Goal: Task Accomplishment & Management: Manage account settings

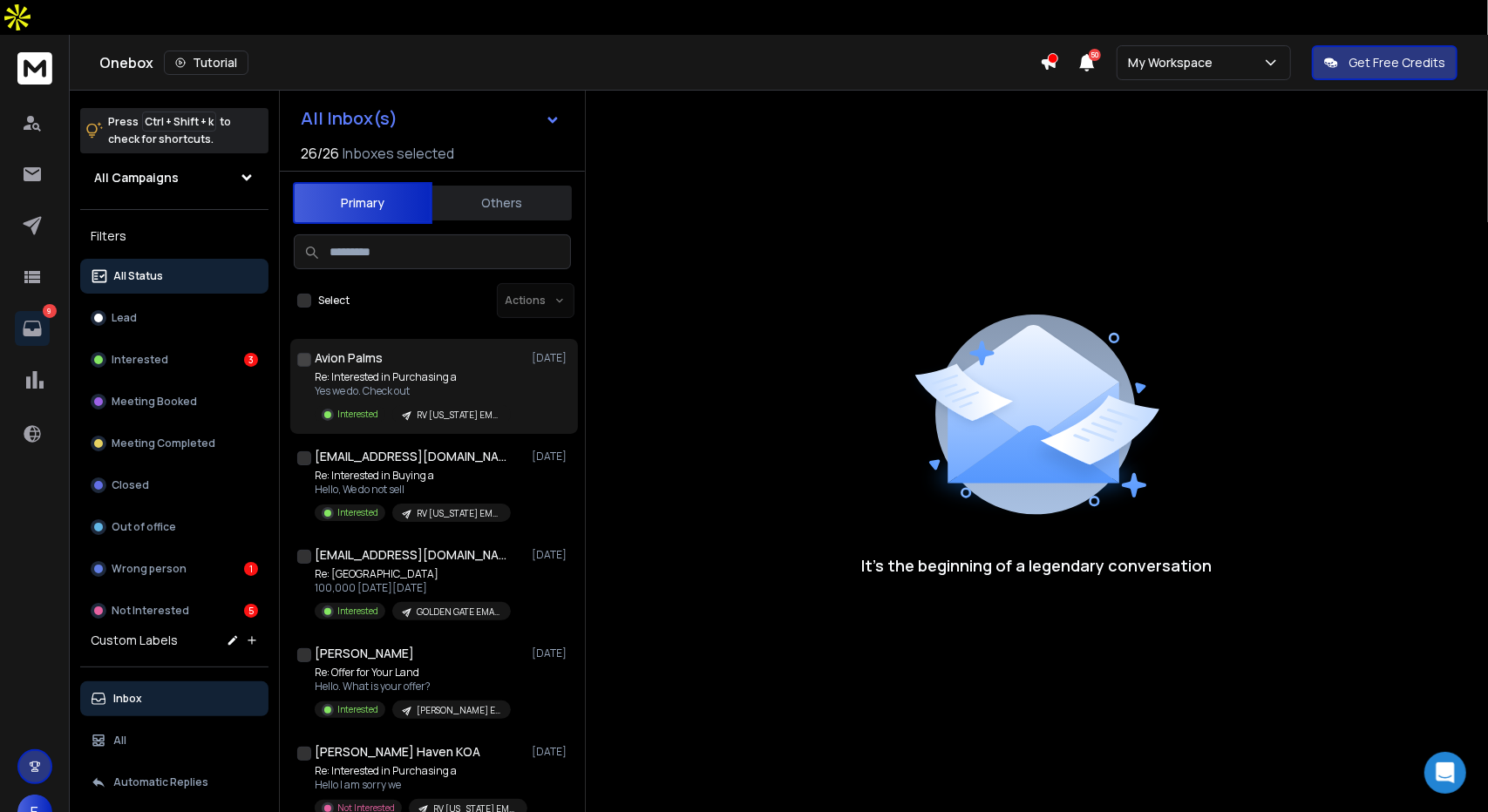
click at [436, 350] on div "Avion Palms [DATE]" at bounding box center [442, 358] width 256 height 17
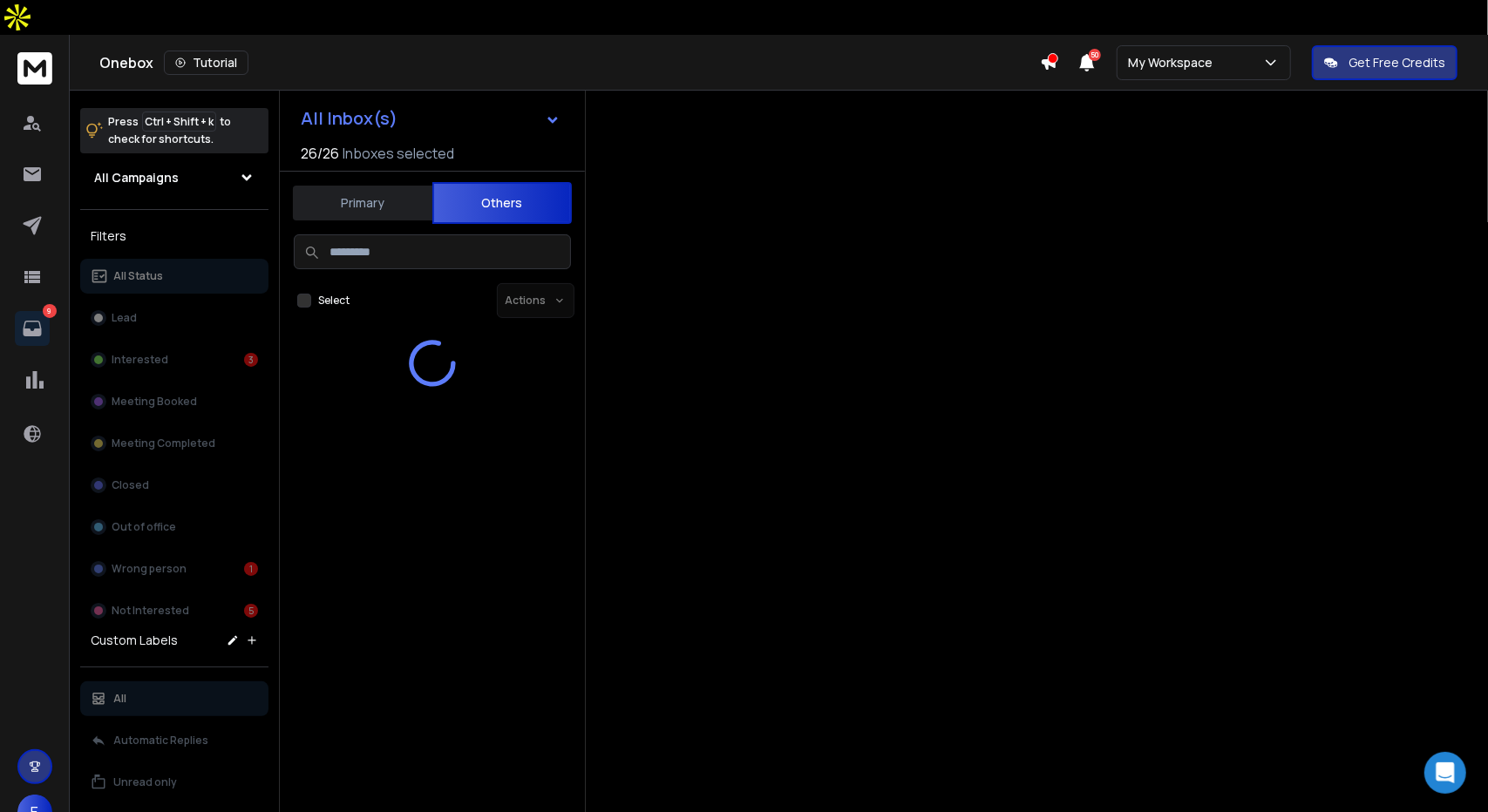
click at [507, 182] on button "Others" at bounding box center [502, 203] width 140 height 42
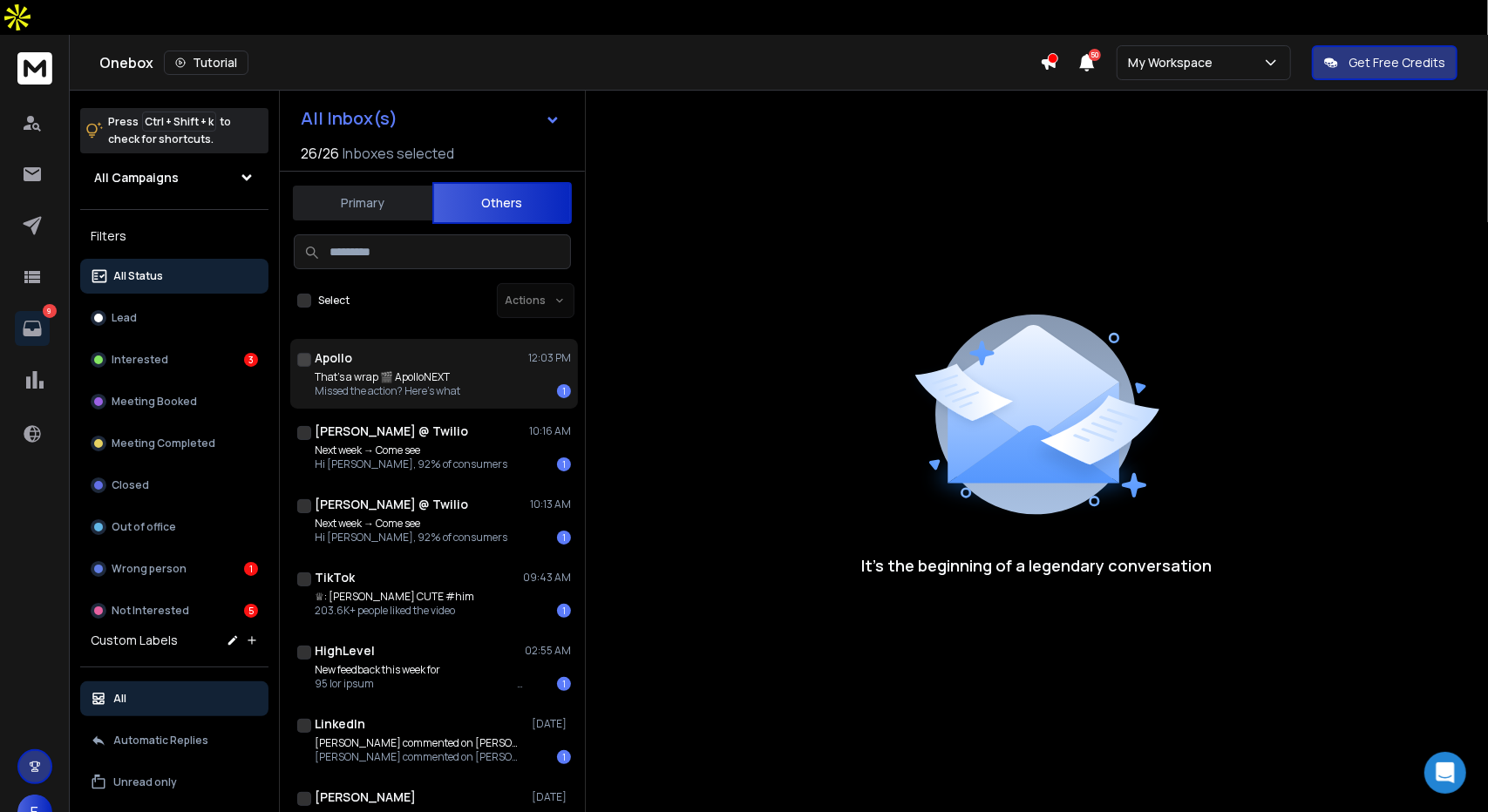
click at [469, 371] on div "That’s a wrap 🎬 ApolloNEXT Missed the action? Here’s what 1" at bounding box center [442, 384] width 256 height 28
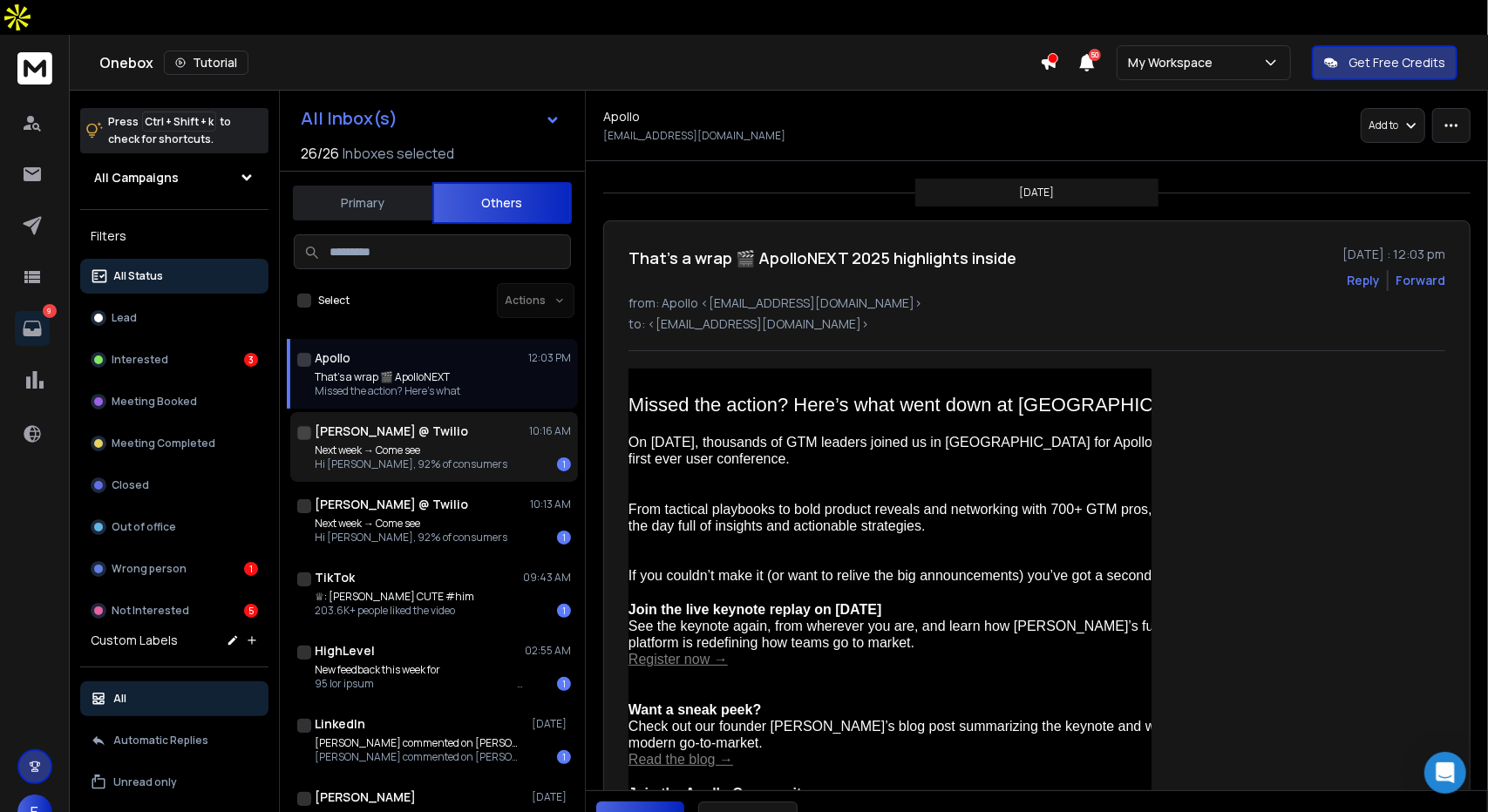
click at [478, 423] on div "Emily @ Twilio 10:16 AM" at bounding box center [442, 431] width 256 height 17
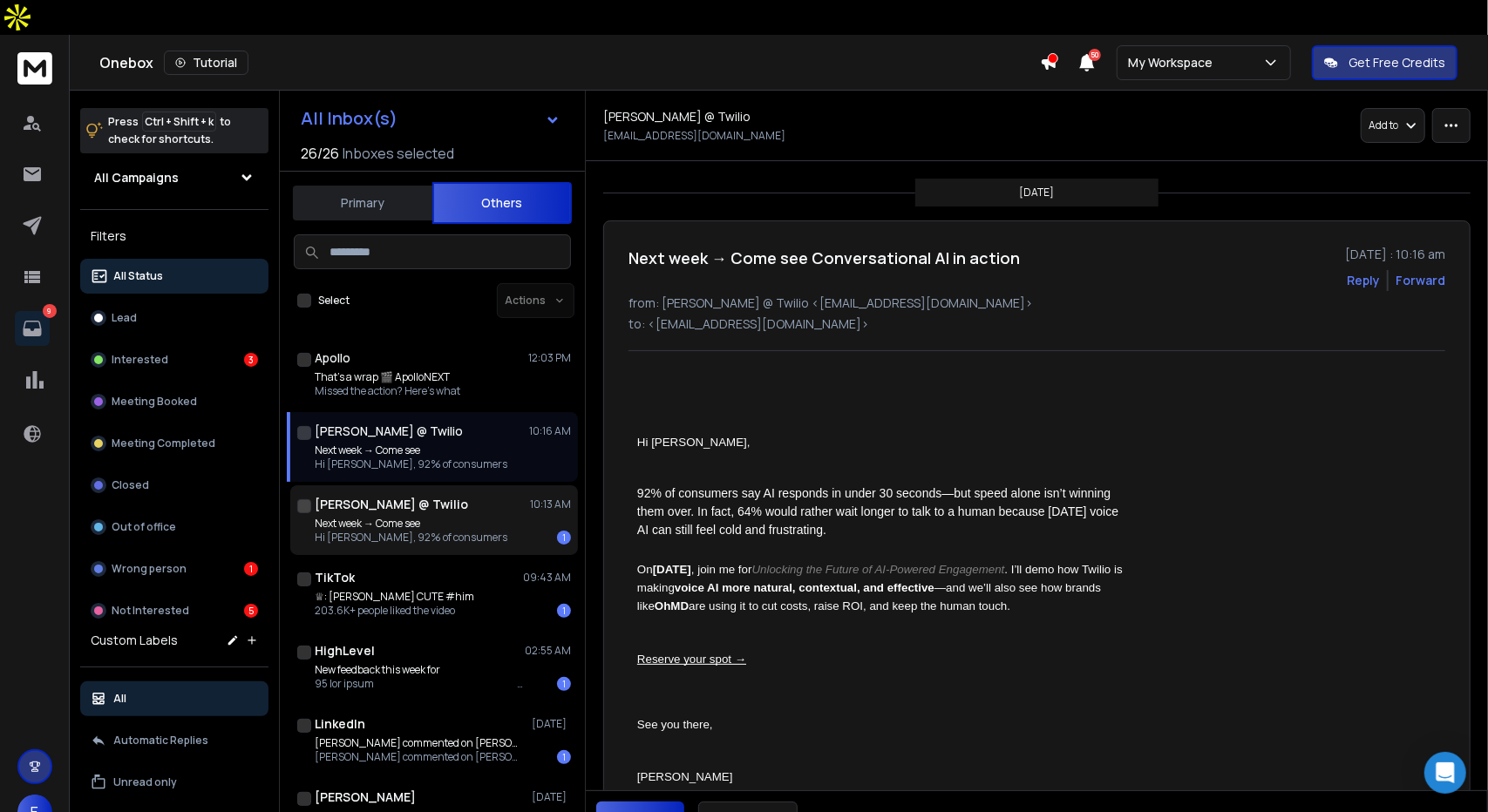
click at [478, 517] on div "Next week → Come see Hi Eloy, 92% of consumers 1" at bounding box center [442, 530] width 256 height 28
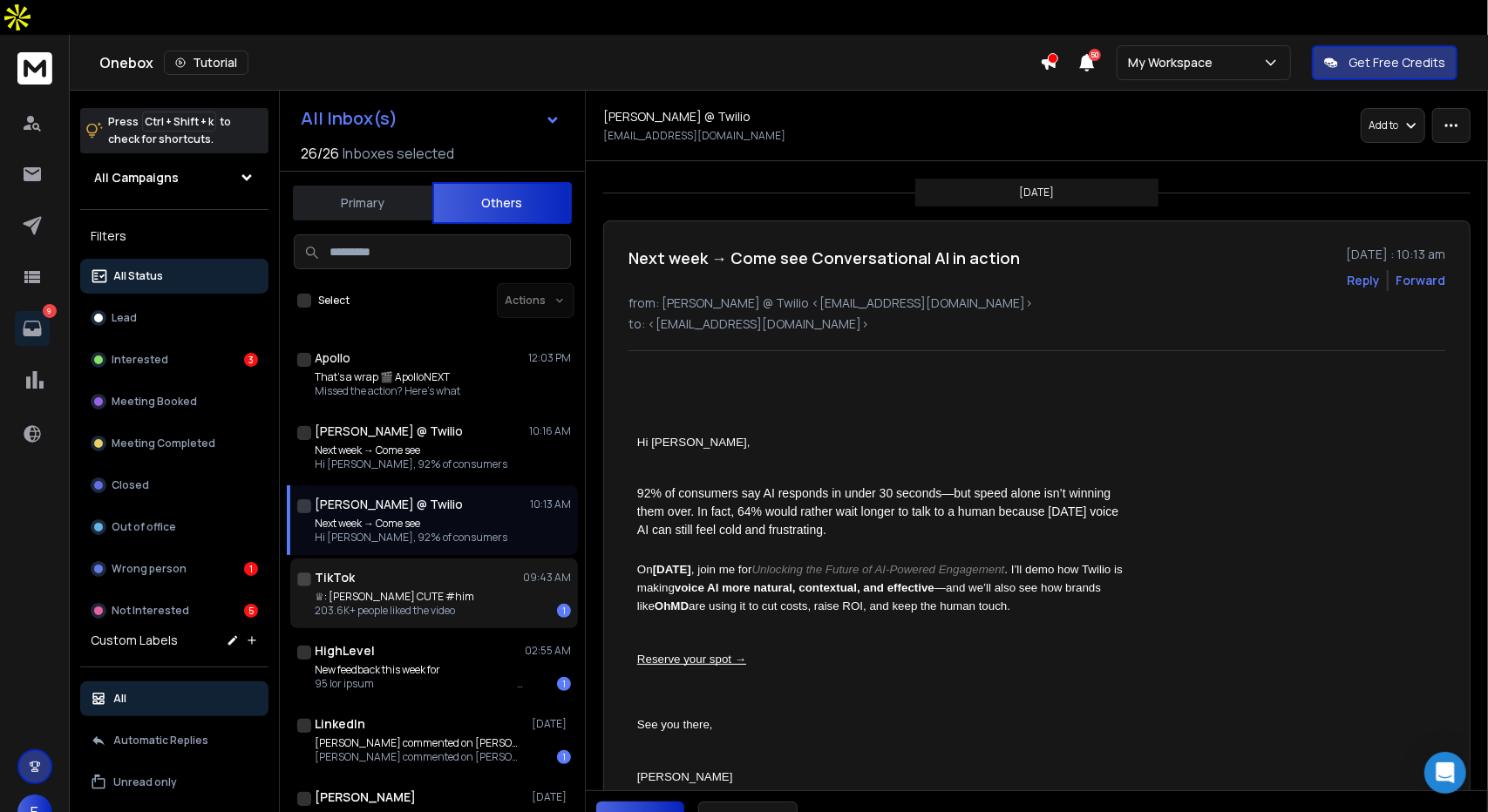
click at [484, 569] on div "TikTok 09:43 AM" at bounding box center [442, 577] width 256 height 17
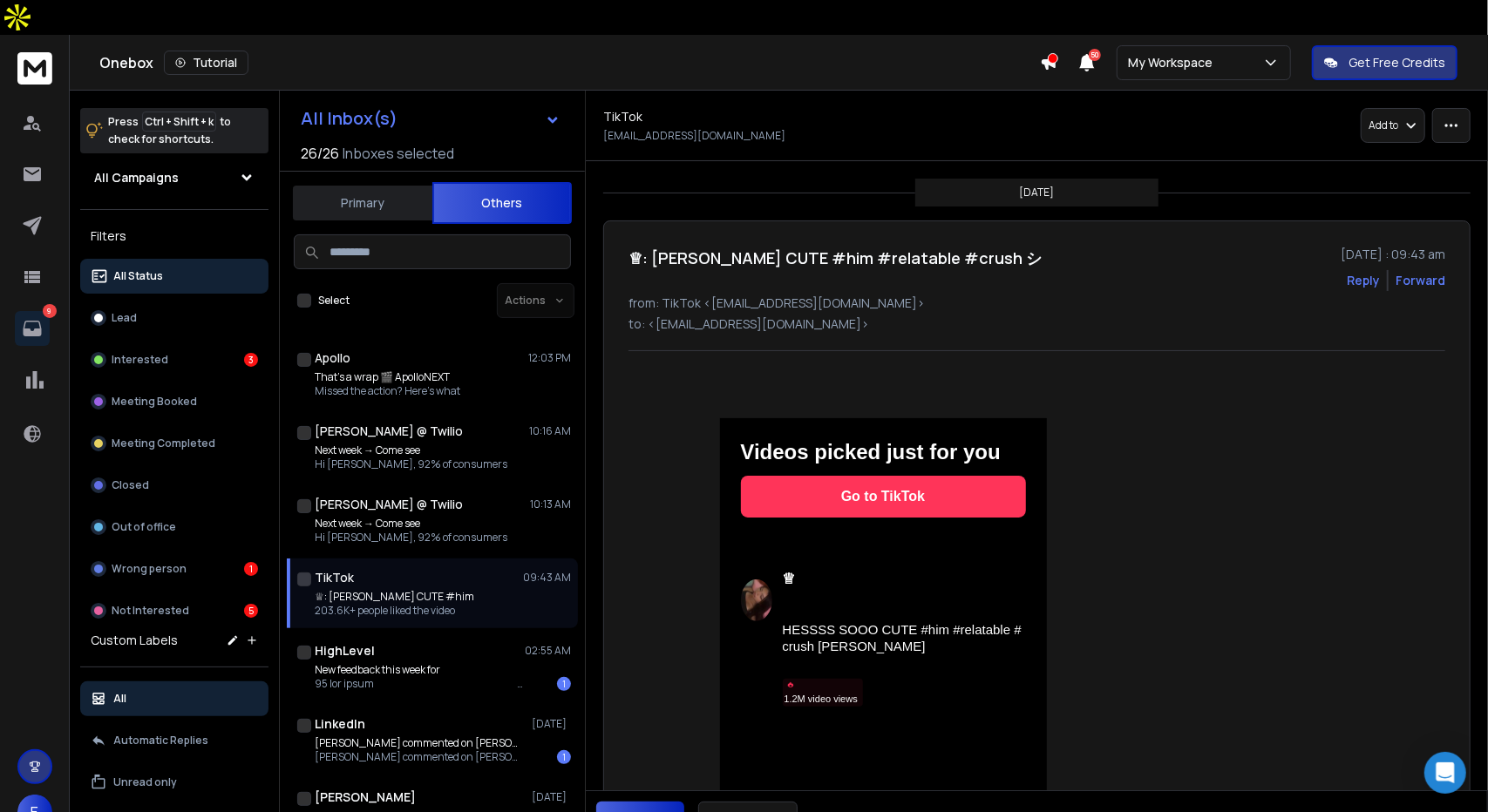
scroll to position [174, 0]
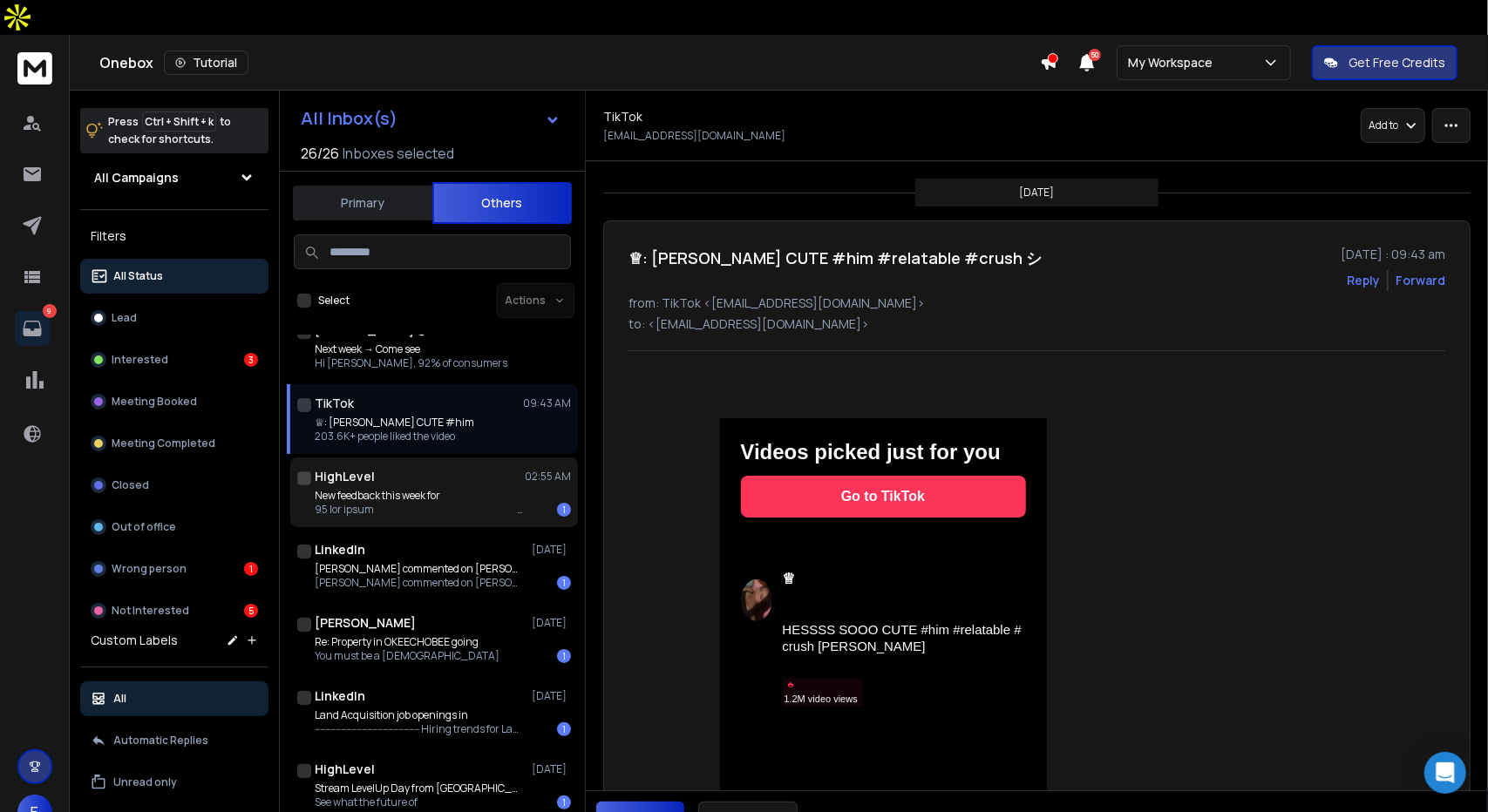
click at [482, 482] on div "HighLevel 02:55 AM New feedback this week for 1" at bounding box center [433, 492] width 287 height 70
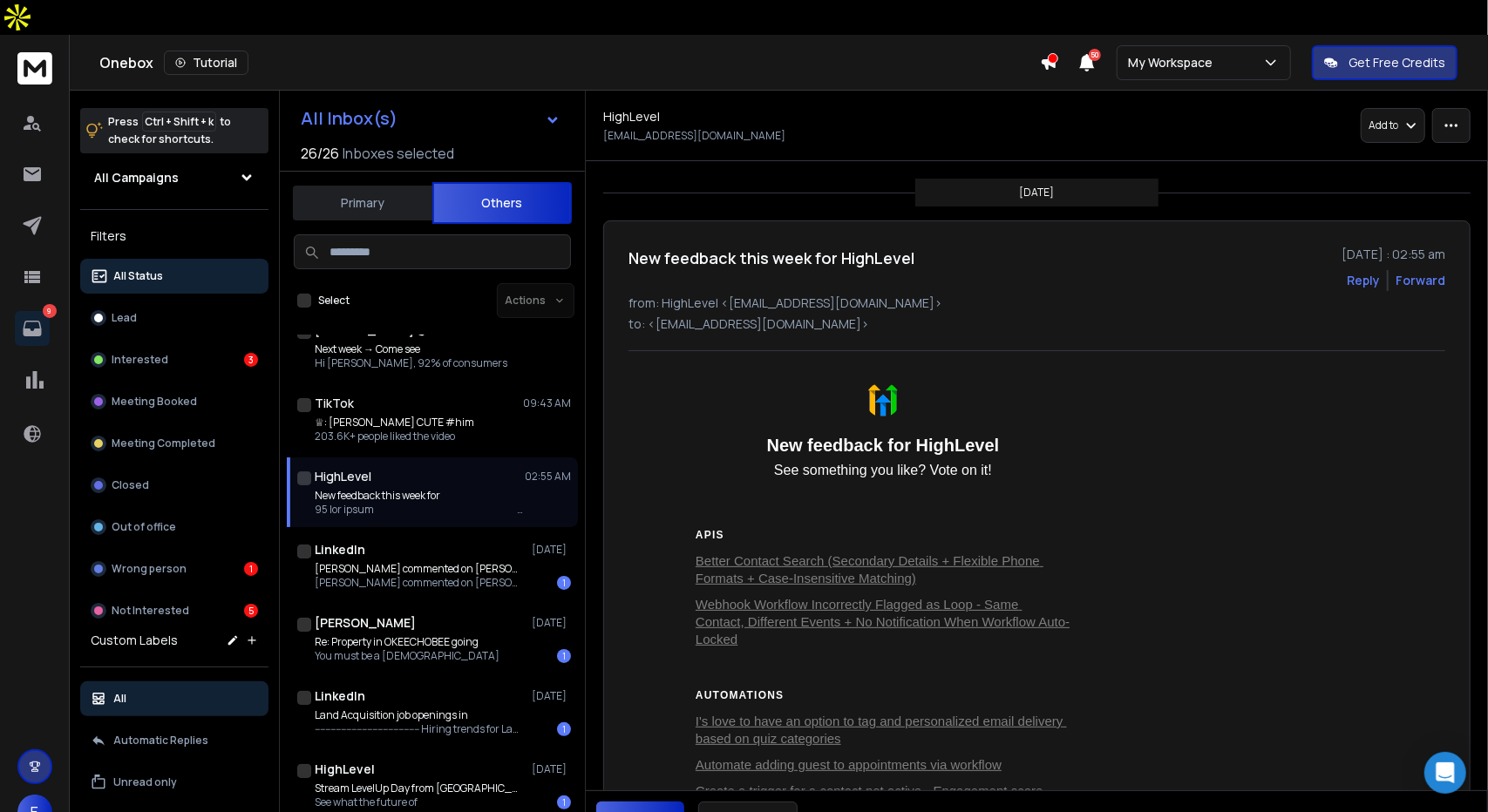
scroll to position [415, 0]
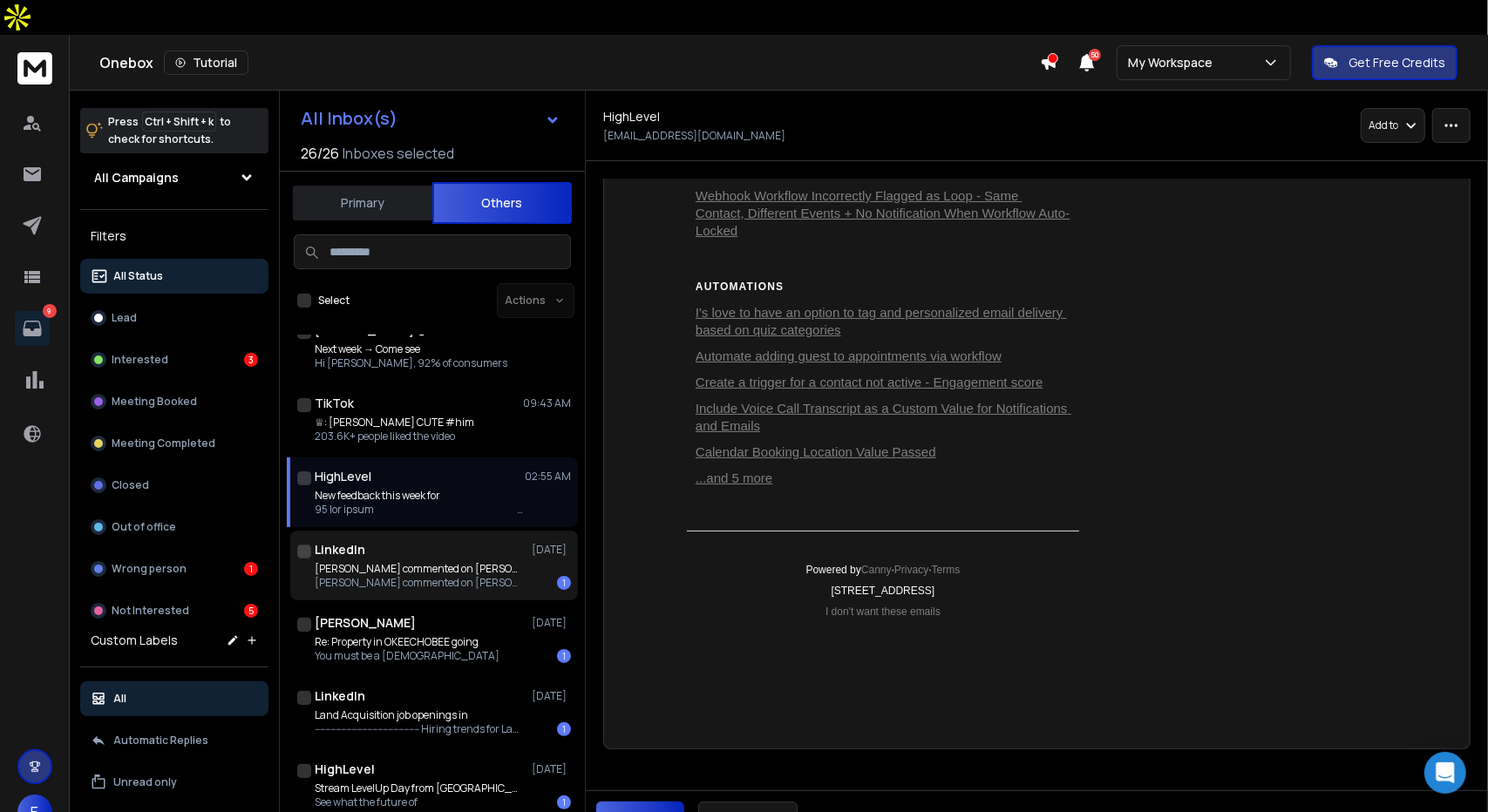
click at [457, 562] on p "Maverick Abood commented on Henry…" at bounding box center [419, 568] width 209 height 14
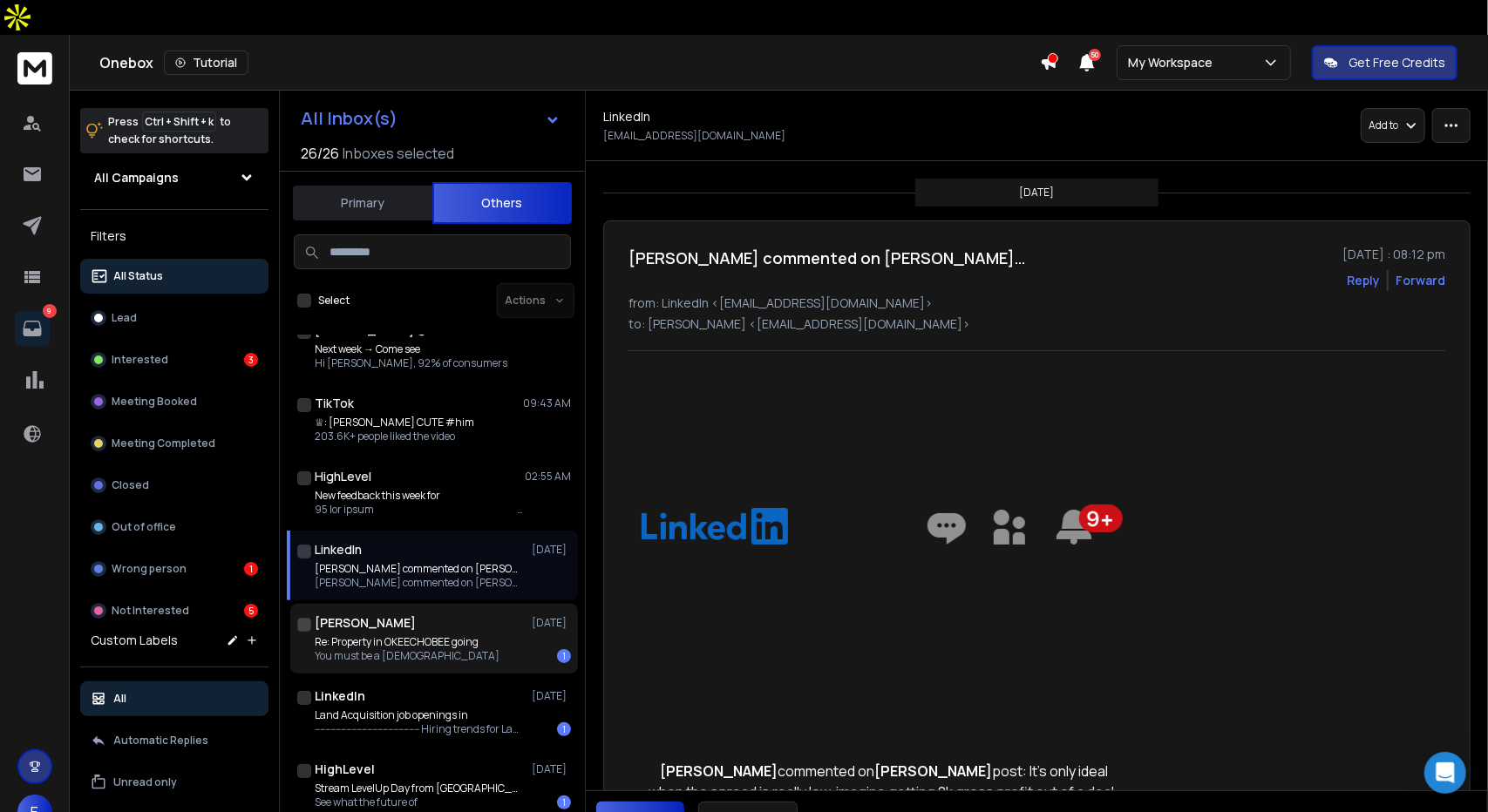
click at [455, 614] on div "William Mason 13 Oct" at bounding box center [442, 623] width 256 height 17
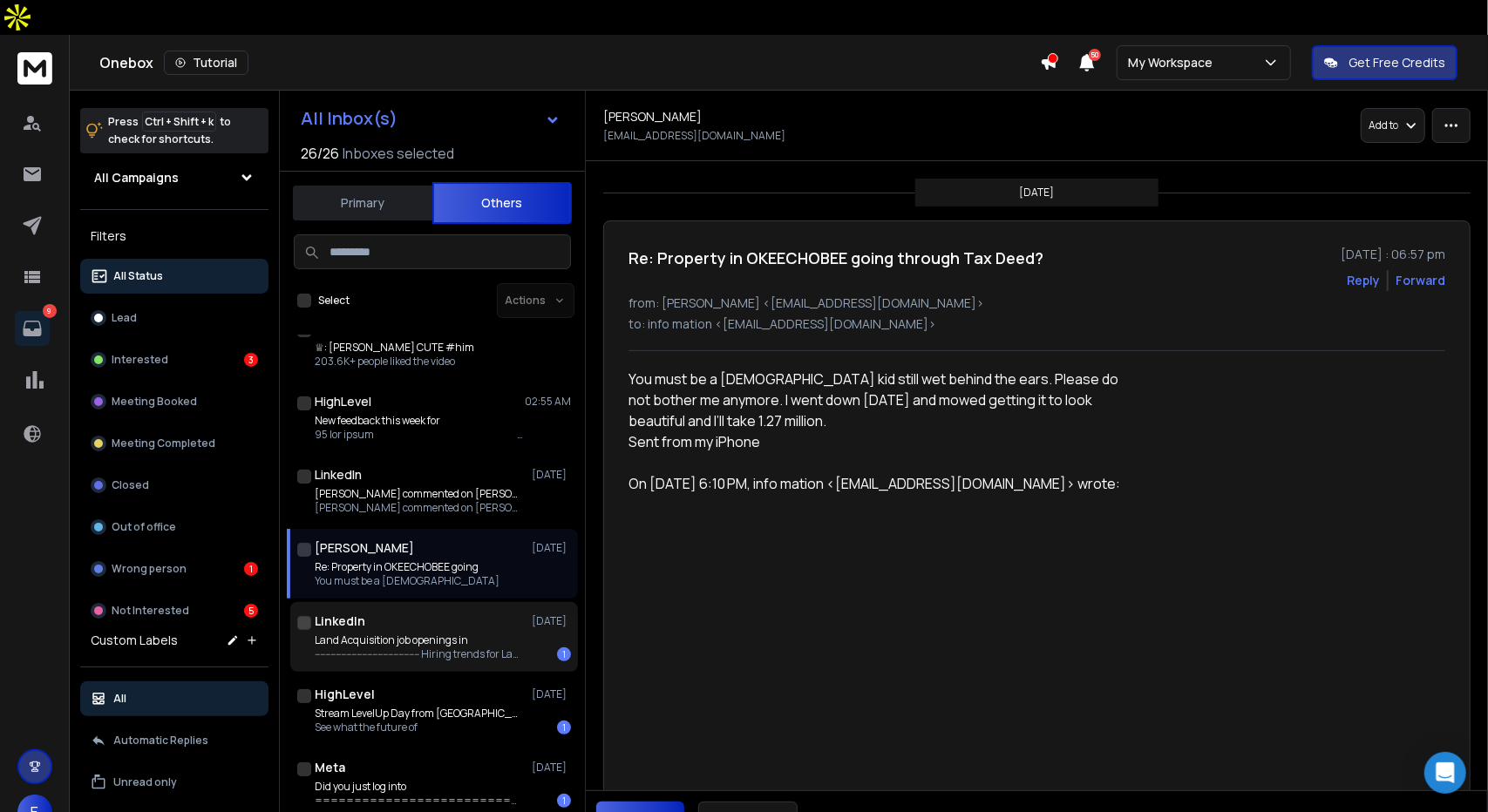
scroll to position [262, 0]
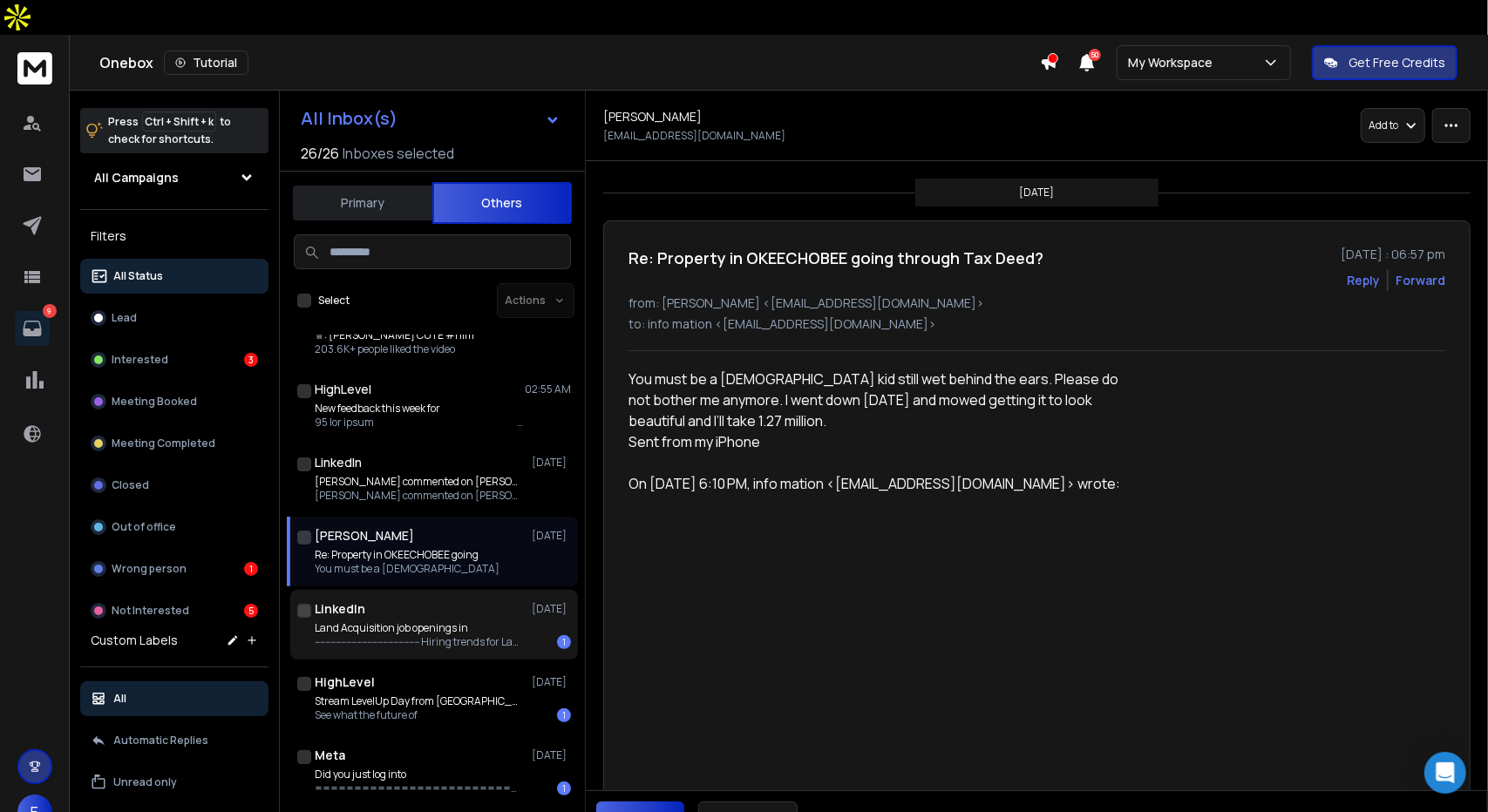
click at [483, 601] on div "LinkedIn 13 Oct Land Acquisition job openings in ------------------------------…" at bounding box center [442, 625] width 256 height 49
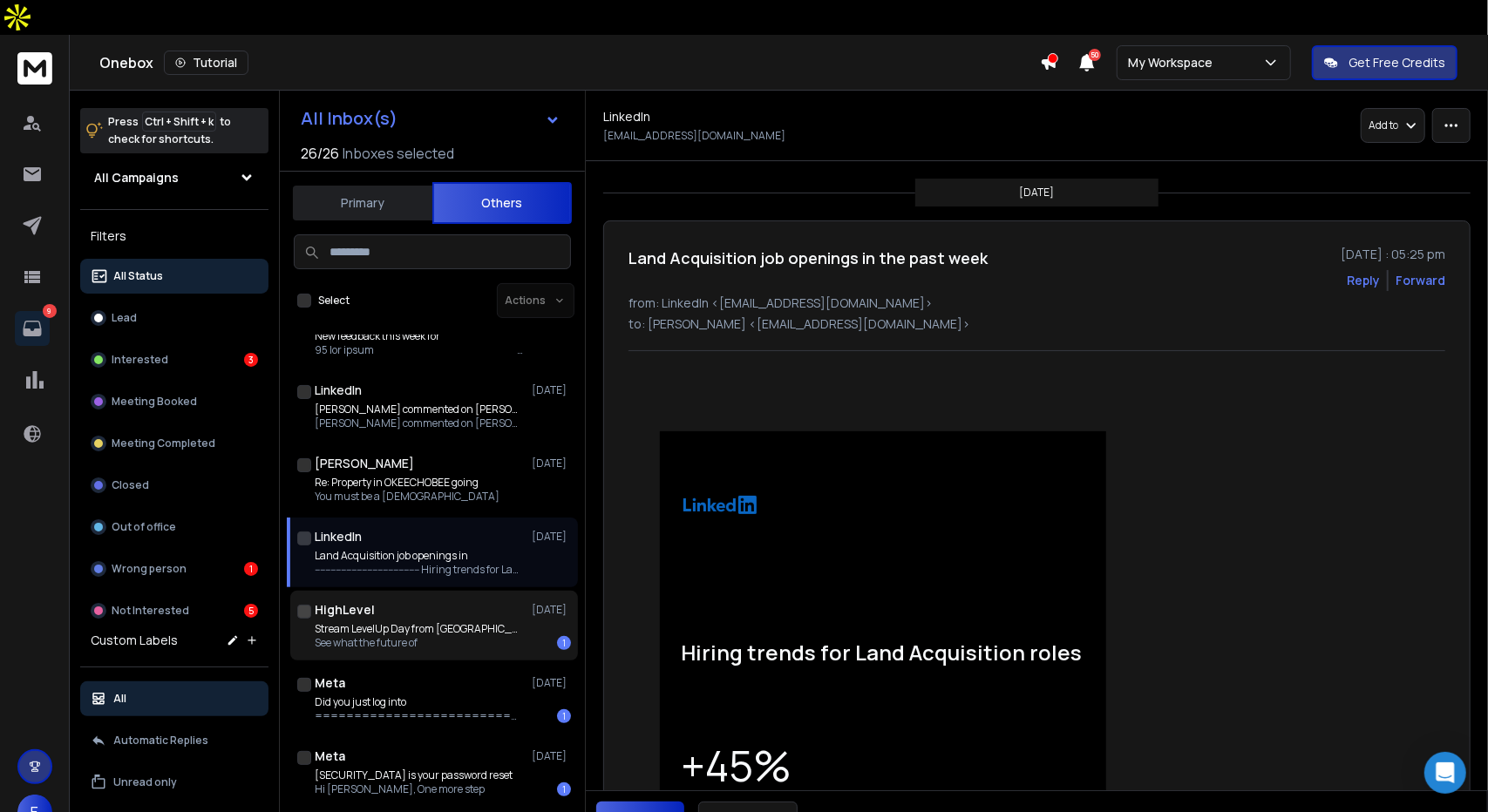
scroll to position [349, 0]
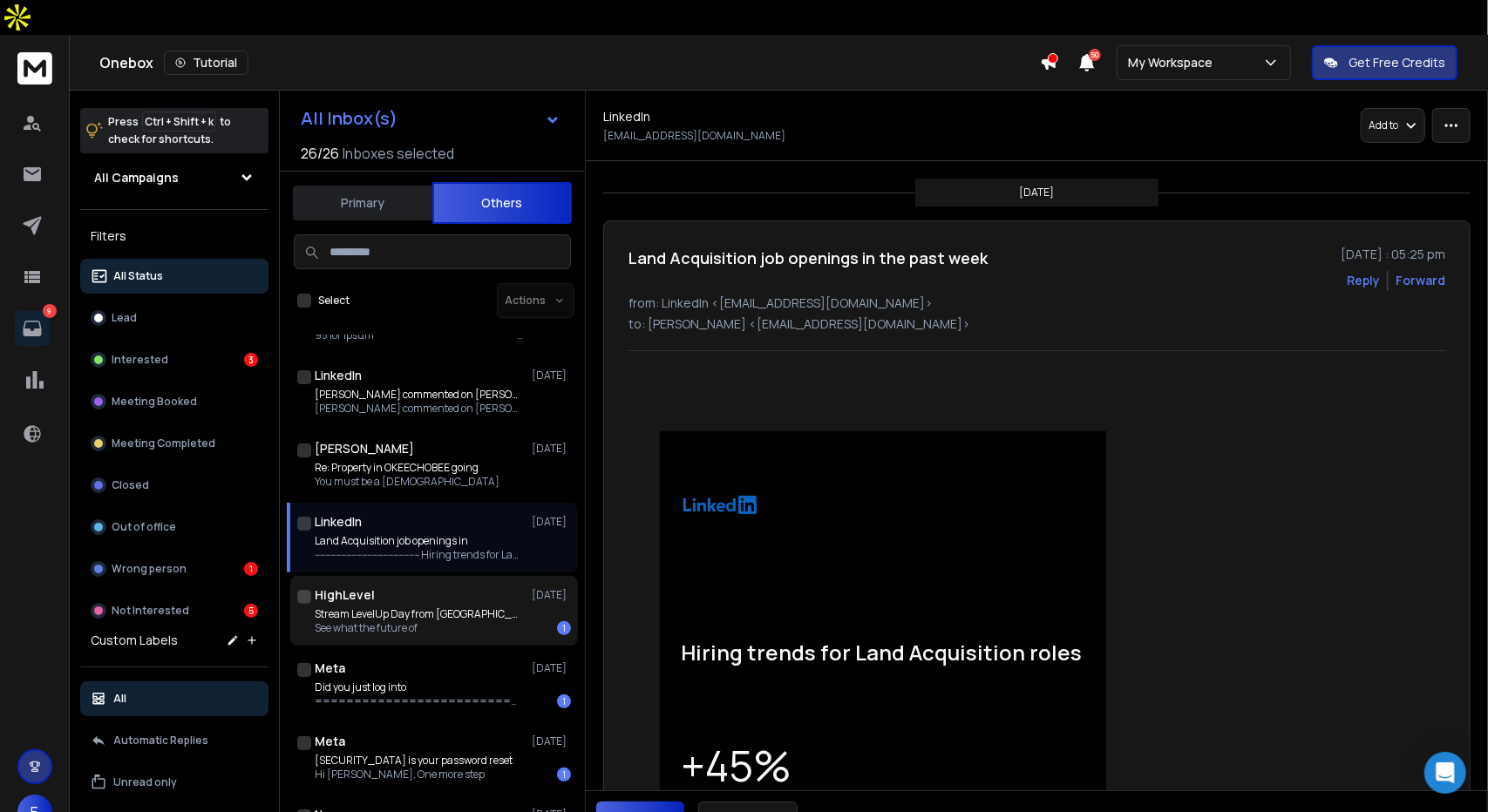
click at [493, 607] on div "Stream LevelUp Day from Dallas See what the future of 1" at bounding box center [442, 621] width 256 height 28
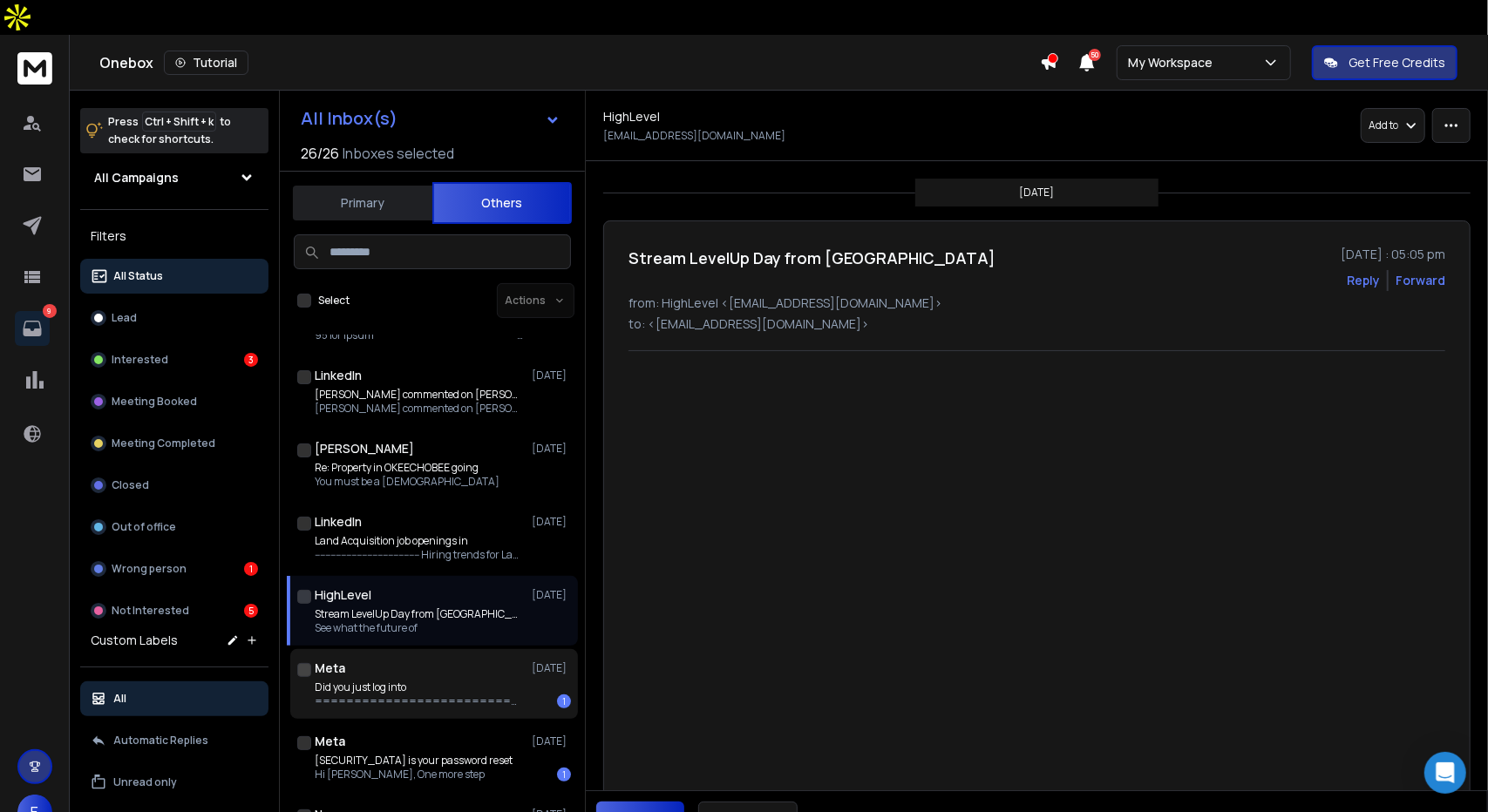
click at [503, 660] on div "Meta 13 Oct Did you just log into ======================================== Was …" at bounding box center [442, 684] width 256 height 49
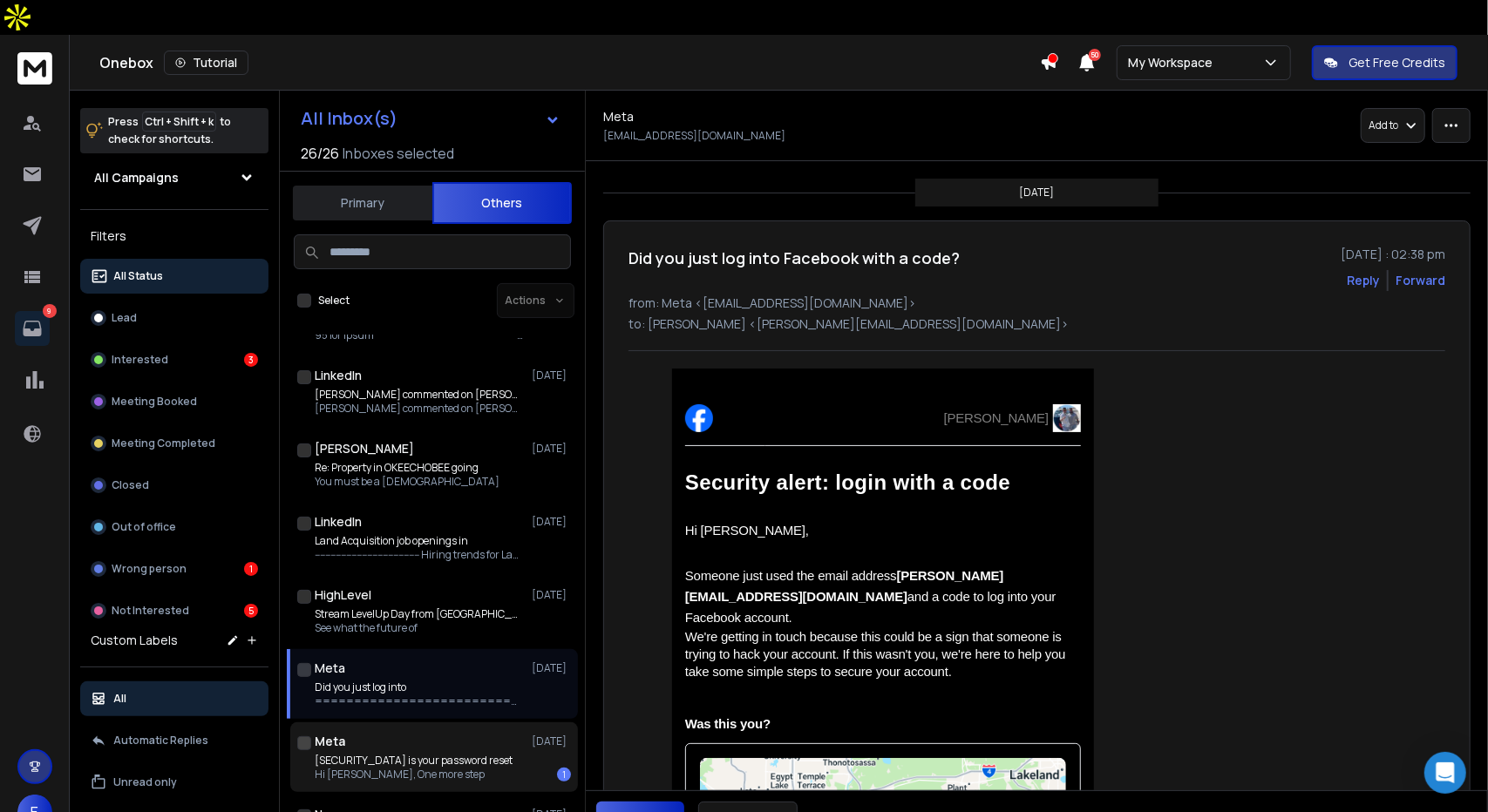
click at [502, 733] on div "Meta 13 Oct" at bounding box center [442, 741] width 256 height 17
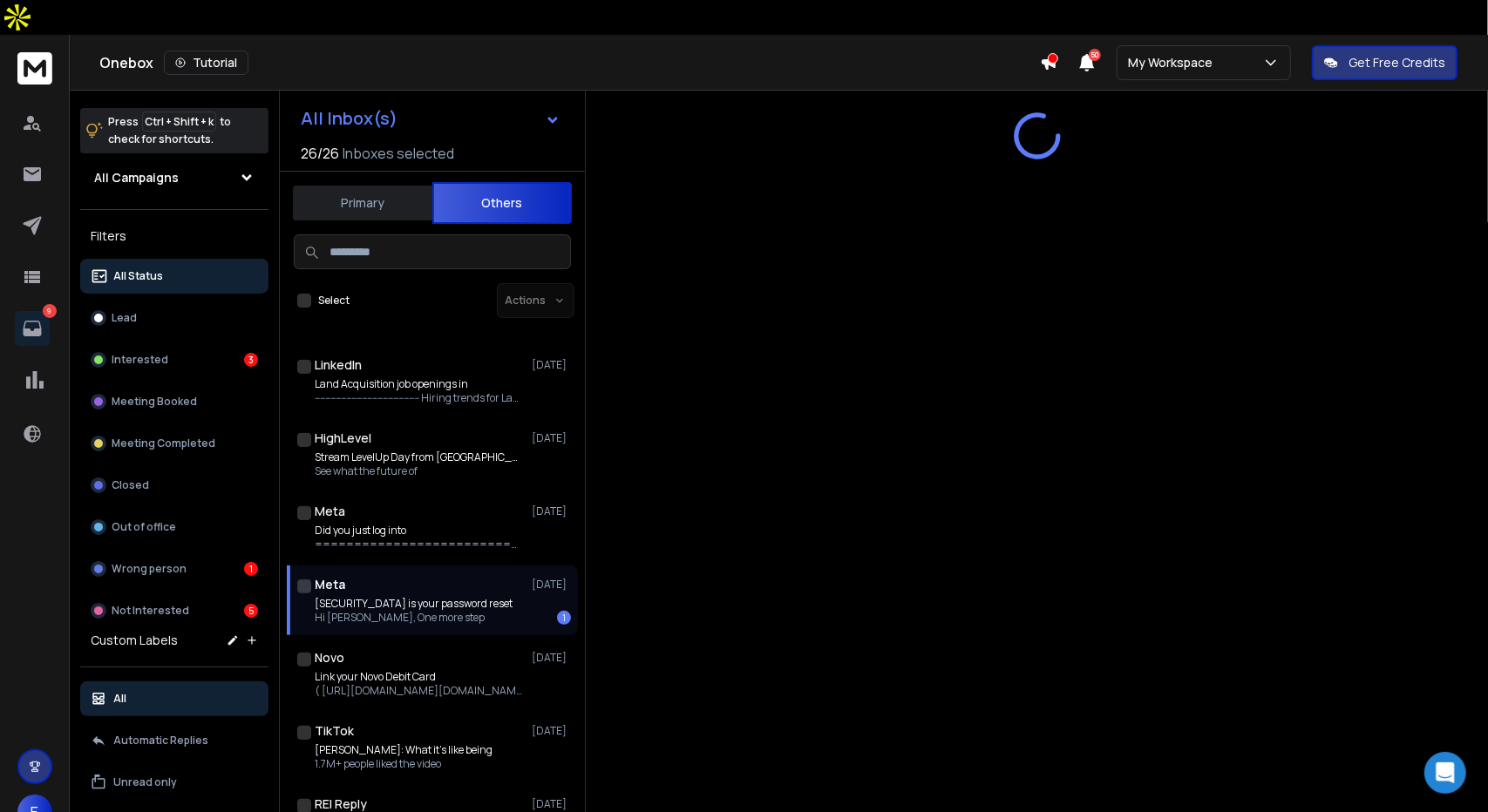
scroll to position [523, 0]
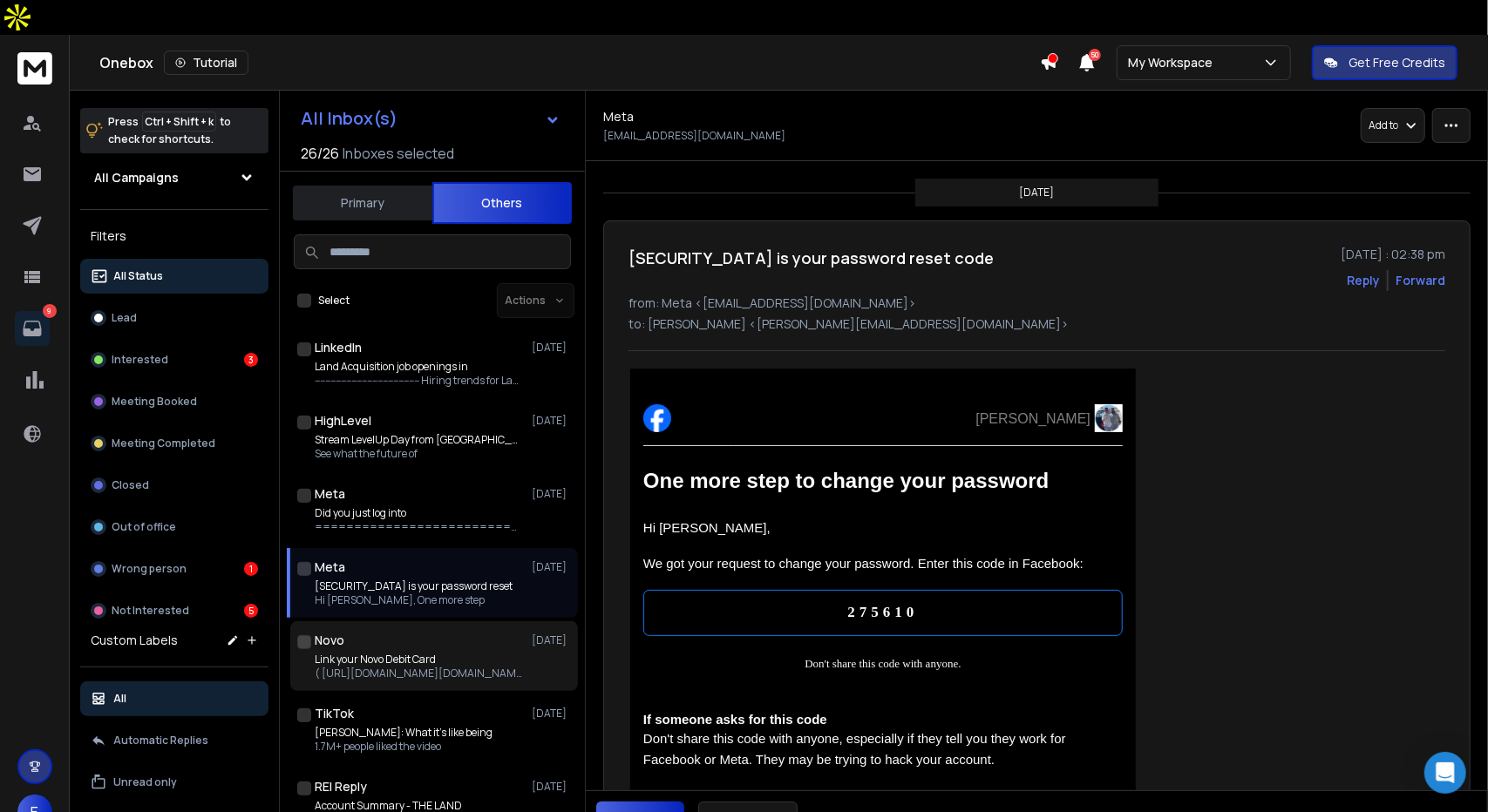
click at [498, 667] on p "( https://banknovo.onelink.me/uTd1/eo8c1sss?customer_id=22071d8c7bbdcf105abd9f0…" at bounding box center [419, 673] width 209 height 14
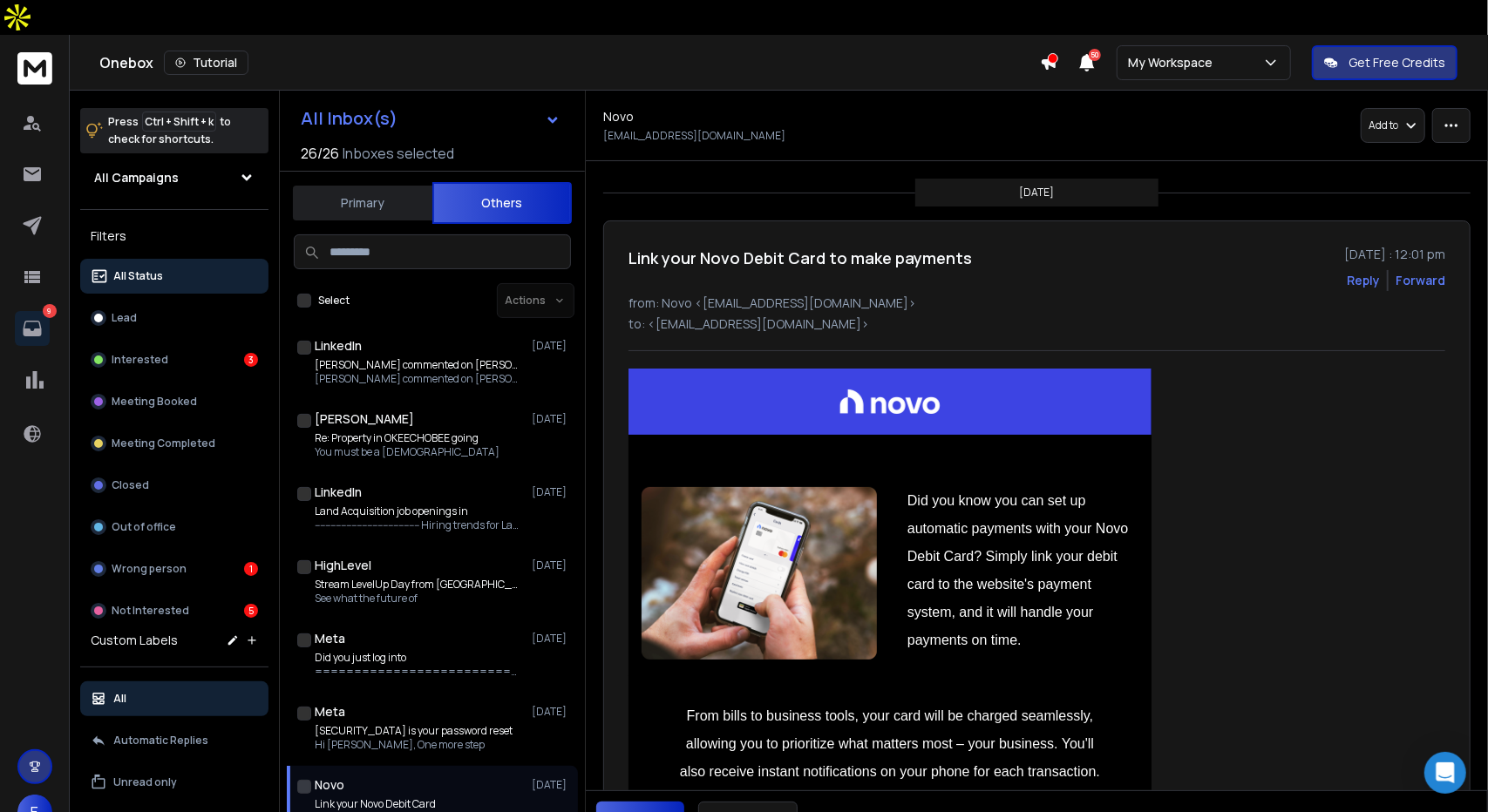
scroll to position [0, 0]
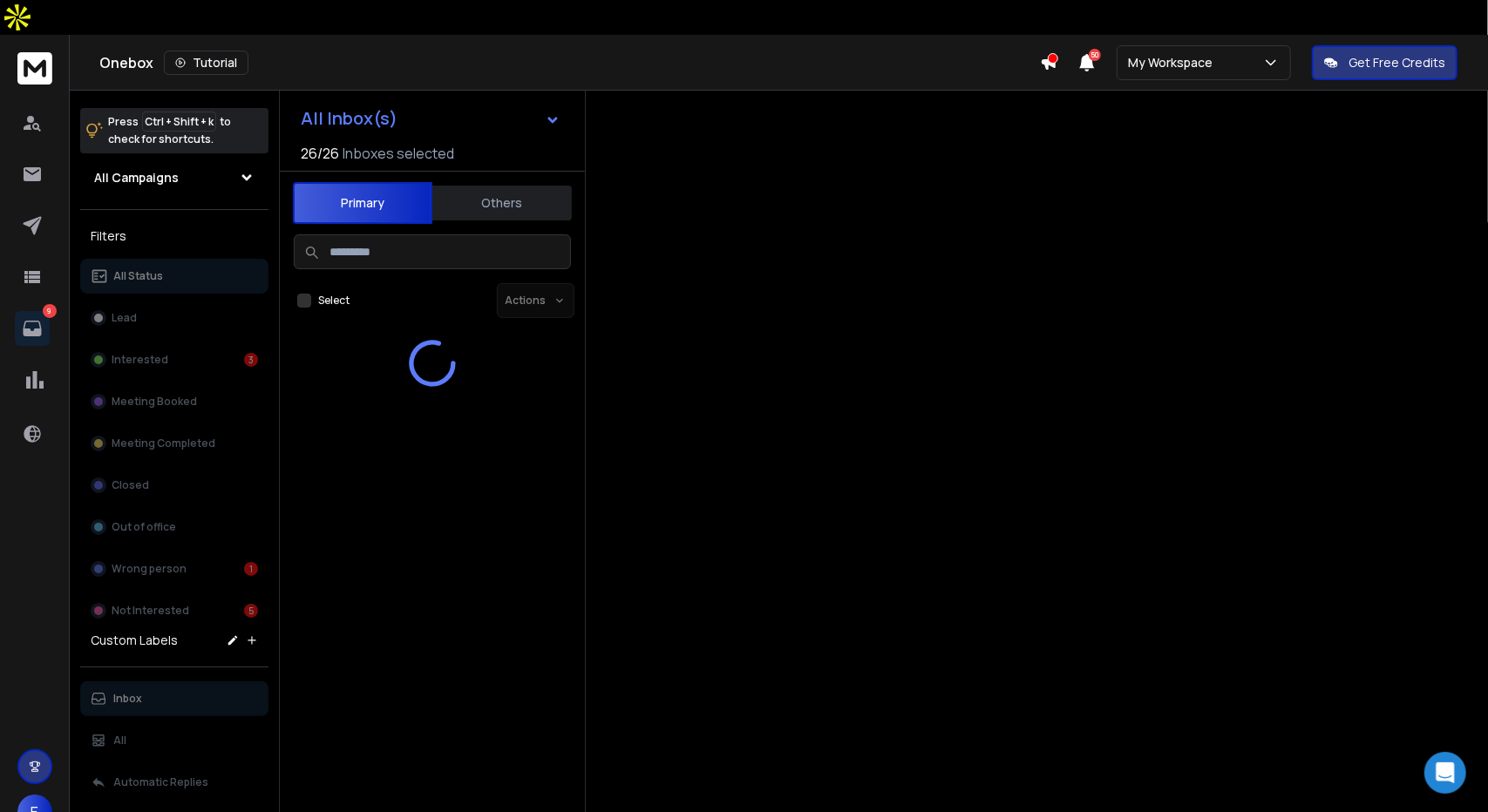
click at [372, 182] on button "Primary" at bounding box center [362, 203] width 140 height 42
